Goal: Find specific page/section: Find specific page/section

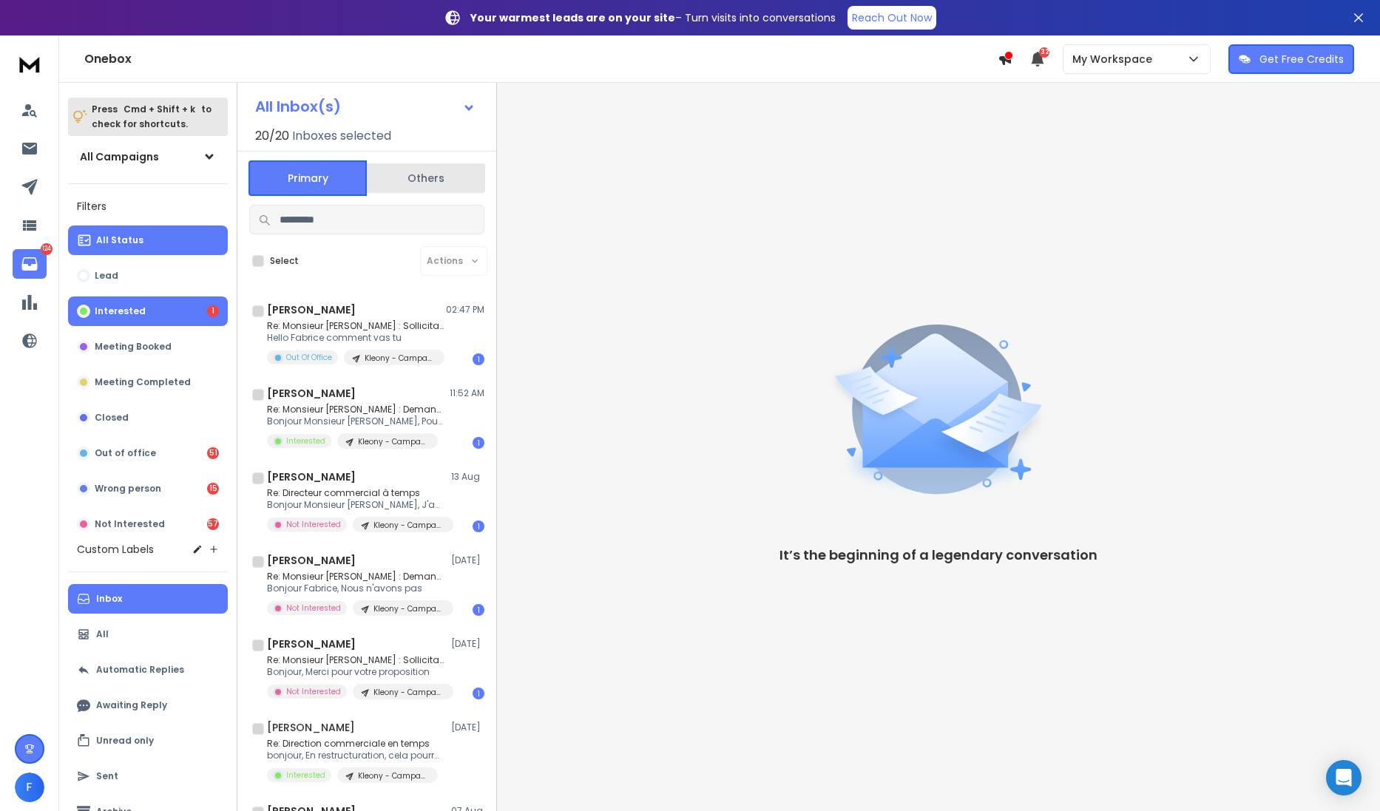
click at [152, 304] on button "Interested 1" at bounding box center [148, 311] width 160 height 30
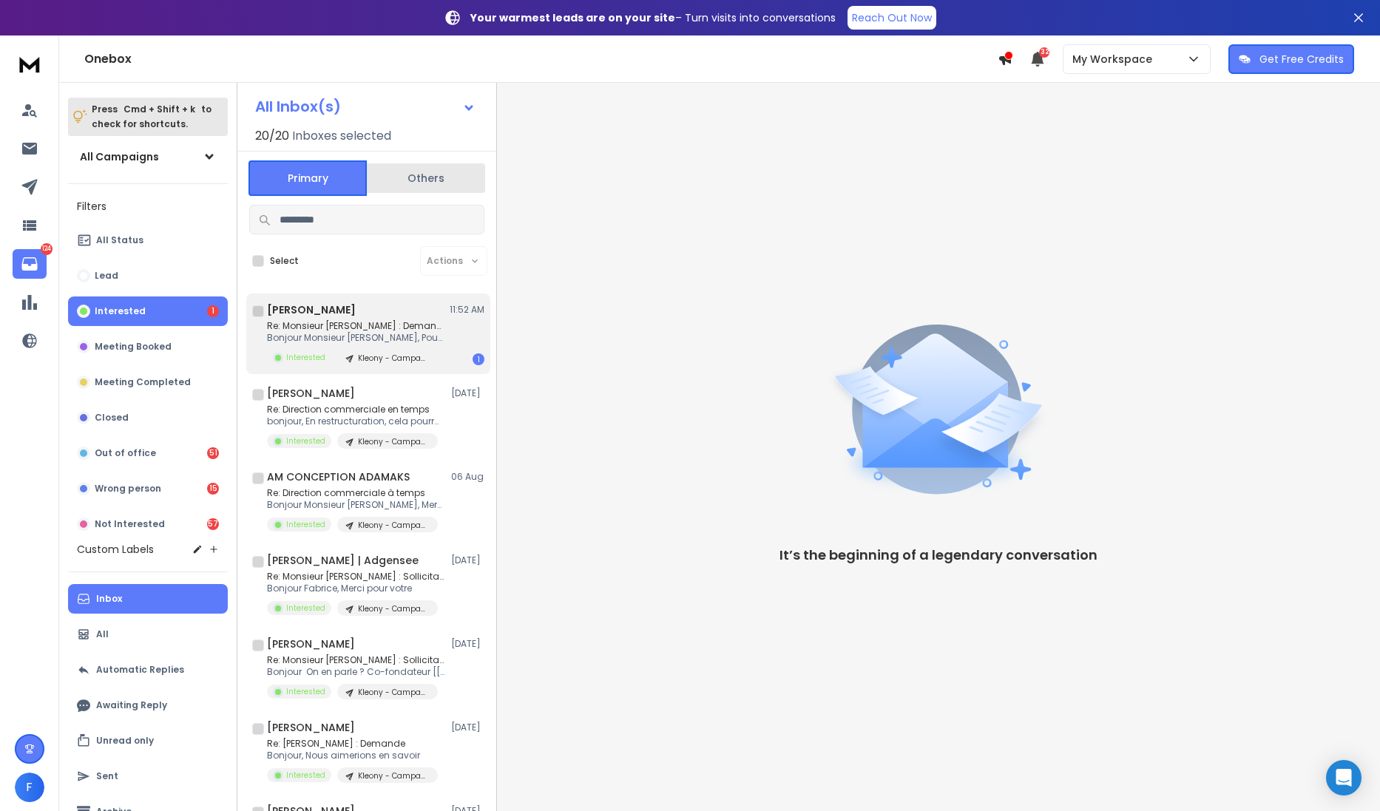
click at [365, 326] on p "Re: Monsieur [PERSON_NAME] : Demande" at bounding box center [355, 326] width 177 height 12
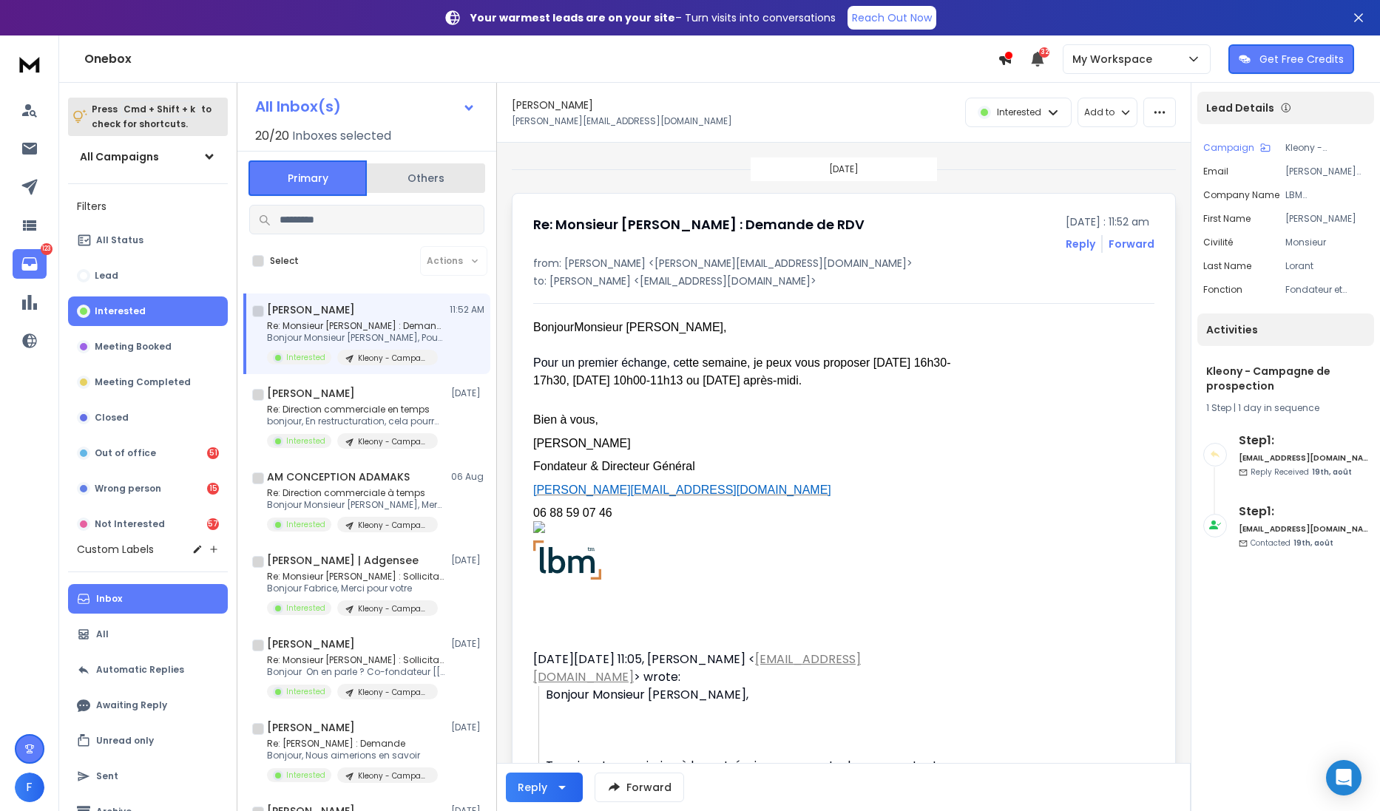
click at [570, 555] on img at bounding box center [567, 559] width 68 height 39
click at [26, 183] on icon at bounding box center [29, 187] width 16 height 16
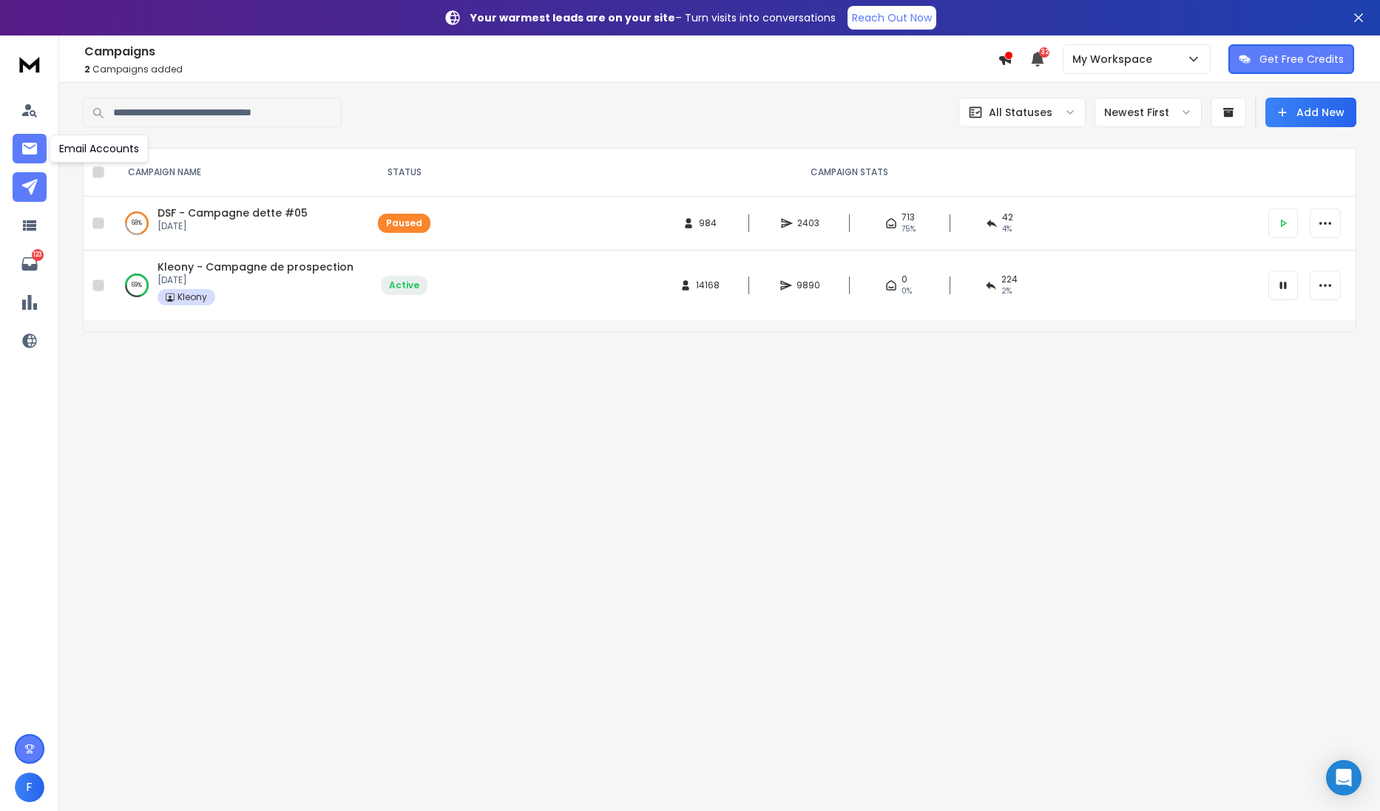
click at [33, 147] on icon at bounding box center [29, 149] width 15 height 12
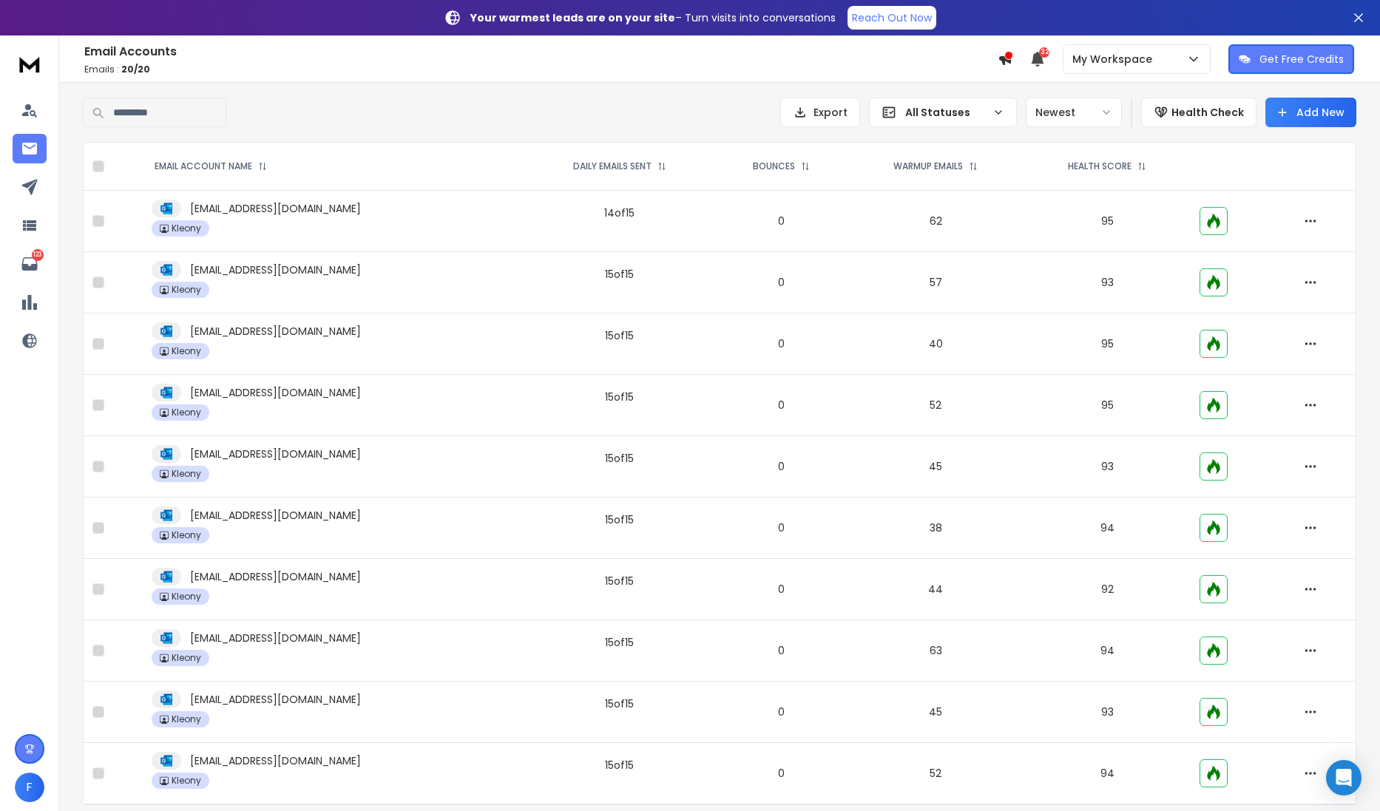
click at [370, 89] on div "Export All Statuses Newest Health Check Add New EMAIL ACCOUNT NAME DAILY EMAILS…" at bounding box center [719, 451] width 1320 height 737
